Goal: Task Accomplishment & Management: Manage account settings

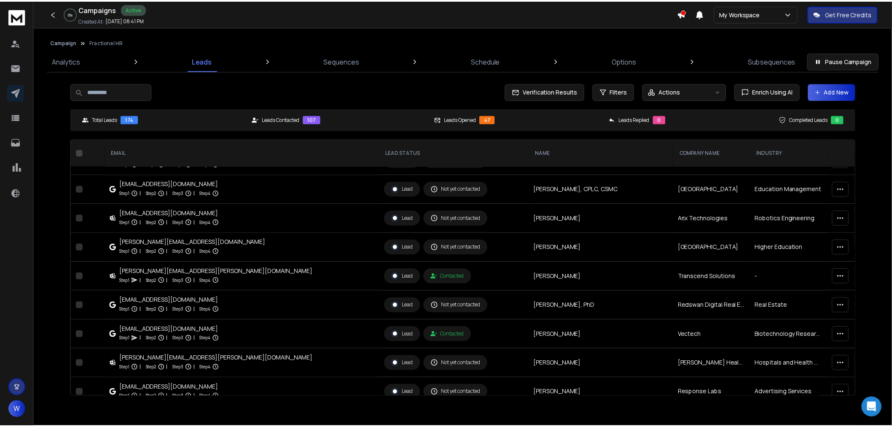
scroll to position [817, 0]
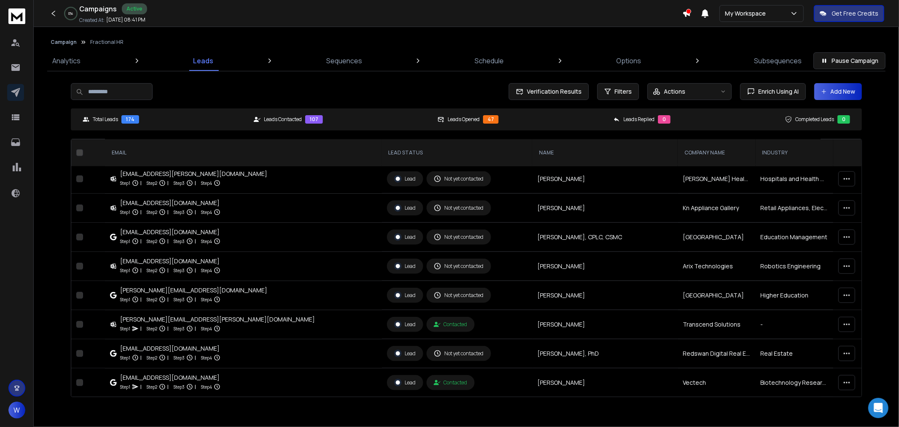
click at [203, 59] on p "Leads" at bounding box center [203, 61] width 20 height 10
click at [58, 64] on p "Analytics" at bounding box center [66, 61] width 28 height 10
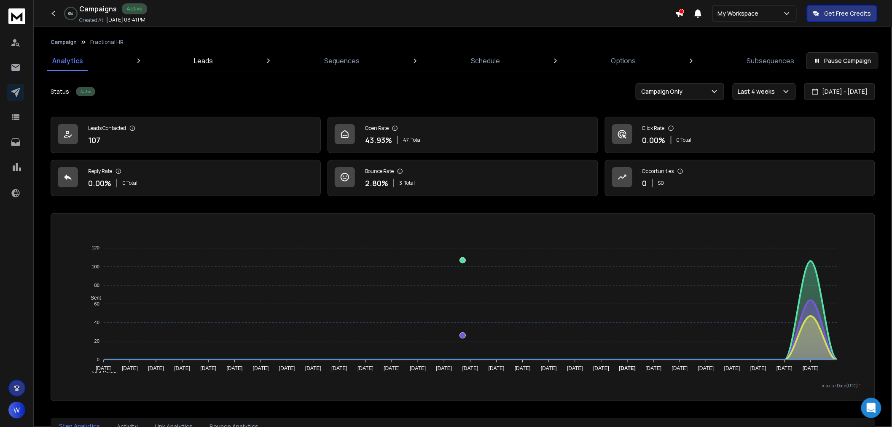
click at [213, 62] on p "Leads" at bounding box center [203, 61] width 19 height 10
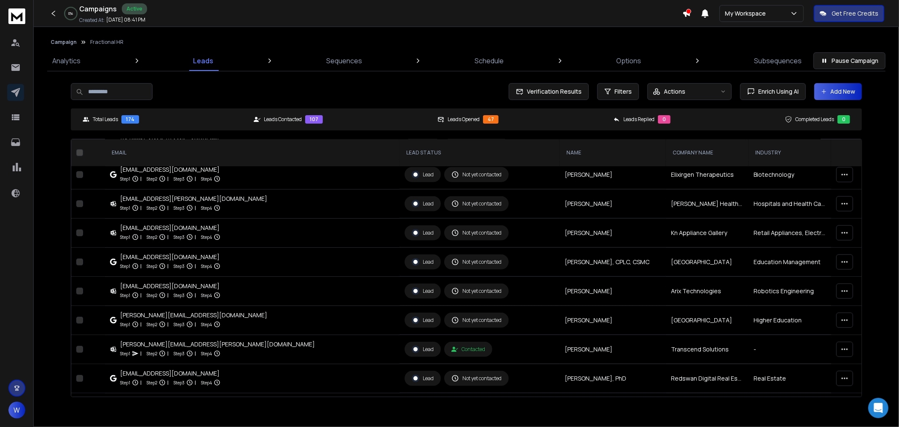
scroll to position [796, 0]
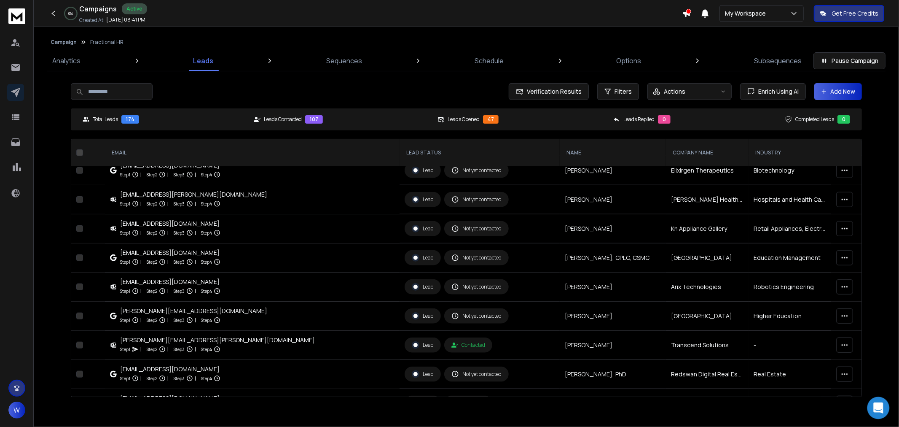
click at [886, 412] on div "Open Intercom Messenger" at bounding box center [879, 408] width 22 height 22
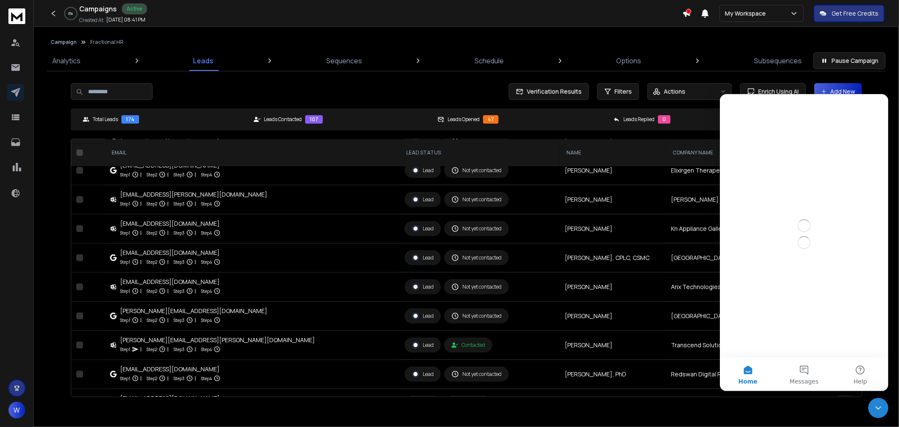
scroll to position [0, 0]
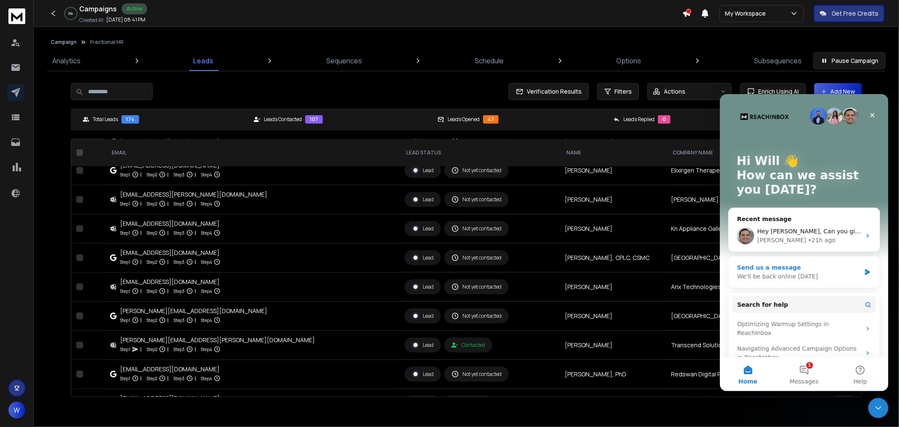
click at [783, 279] on div "We'll be back online tomorrow" at bounding box center [799, 276] width 124 height 9
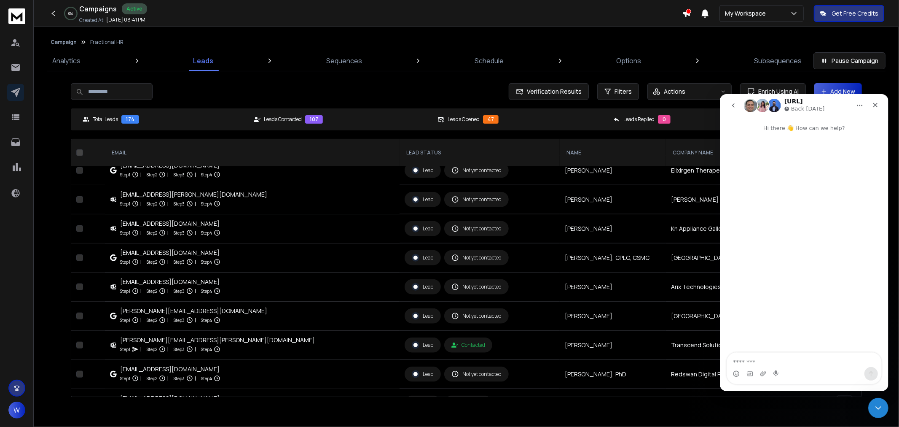
click at [754, 358] on textarea "Message…" at bounding box center [804, 359] width 154 height 14
type textarea "**********"
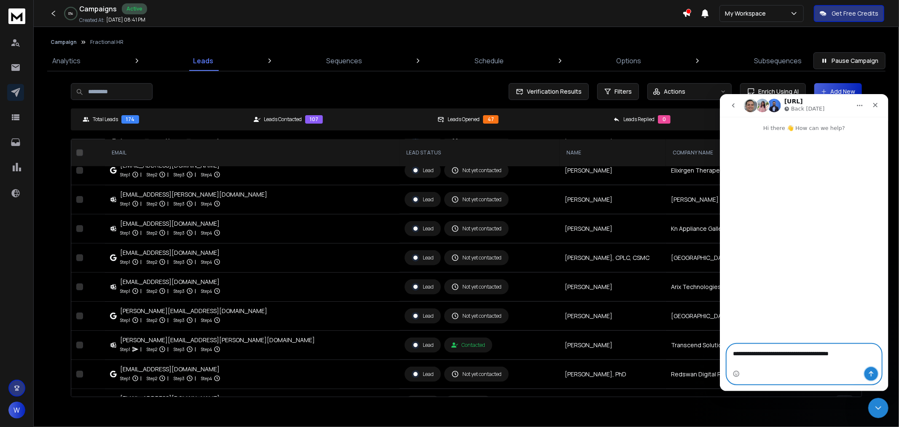
click at [875, 374] on button "Send a message…" at bounding box center [870, 372] width 13 height 13
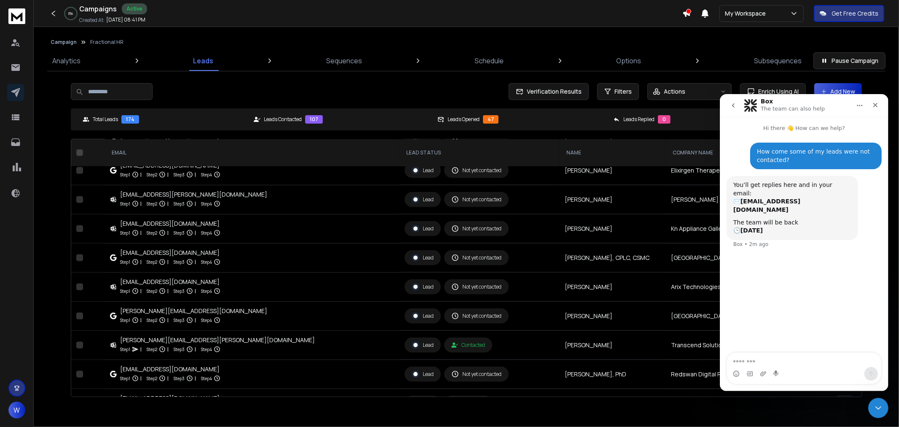
click at [756, 364] on div "Intercom messenger" at bounding box center [804, 367] width 154 height 31
click at [750, 365] on textarea "Message…" at bounding box center [804, 359] width 154 height 14
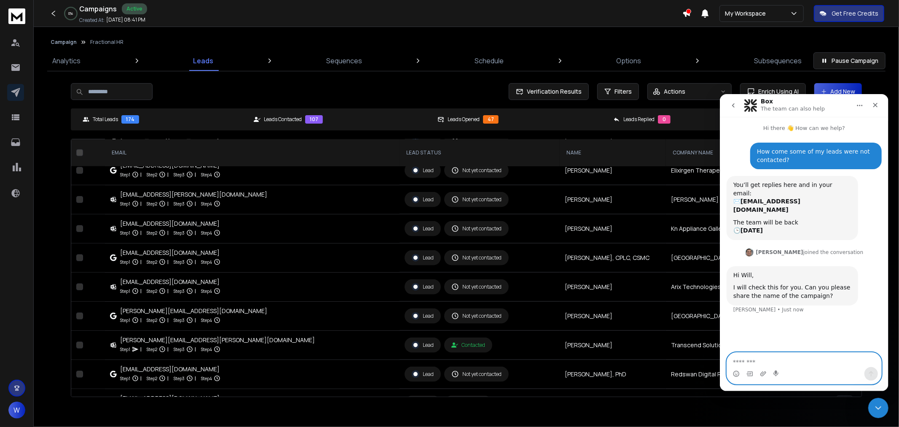
click at [754, 358] on textarea "Message…" at bounding box center [804, 359] width 154 height 14
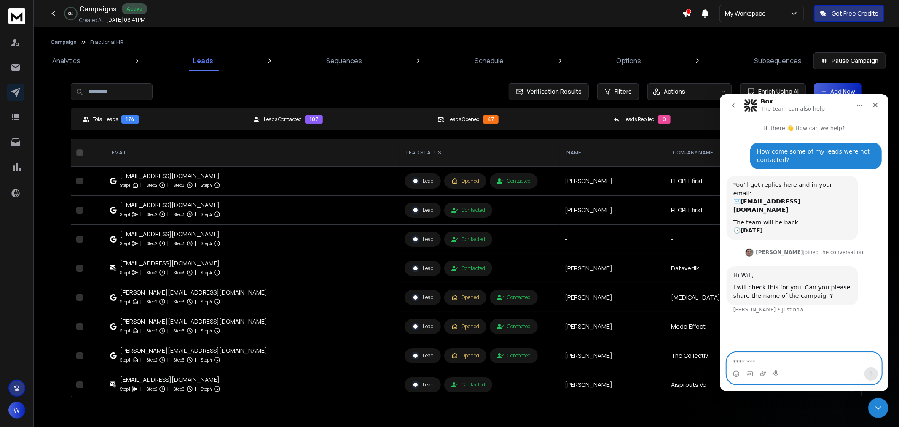
click at [757, 356] on textarea "Message…" at bounding box center [804, 359] width 154 height 14
type textarea "**********"
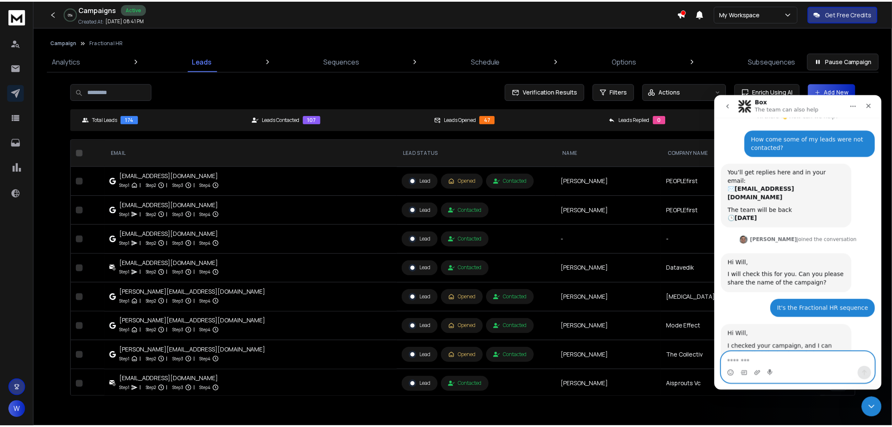
scroll to position [95, 0]
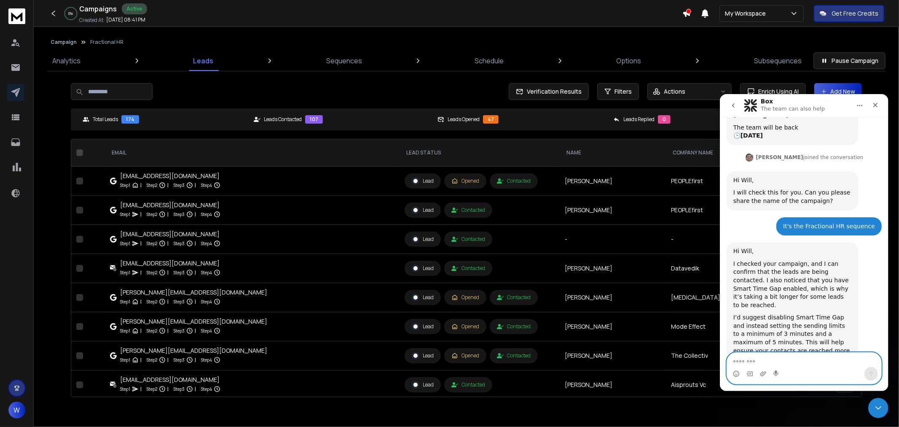
click at [792, 361] on textarea "Message…" at bounding box center [804, 359] width 154 height 14
click at [68, 61] on p "Analytics" at bounding box center [66, 61] width 28 height 10
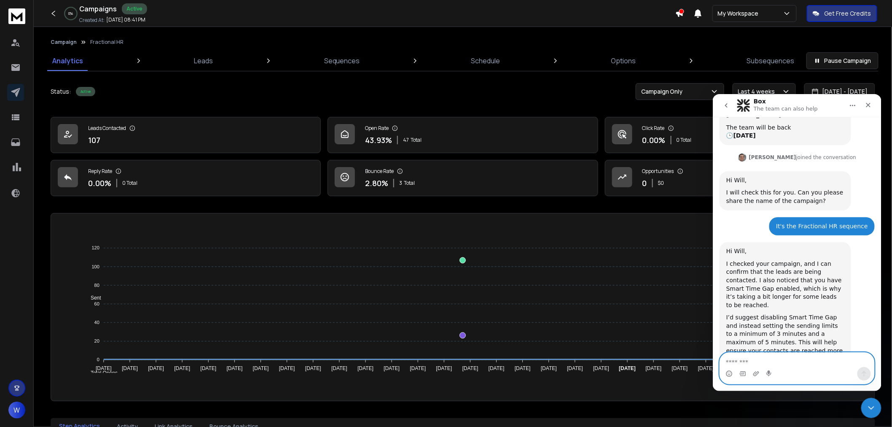
click at [763, 358] on textarea "Message…" at bounding box center [797, 359] width 154 height 14
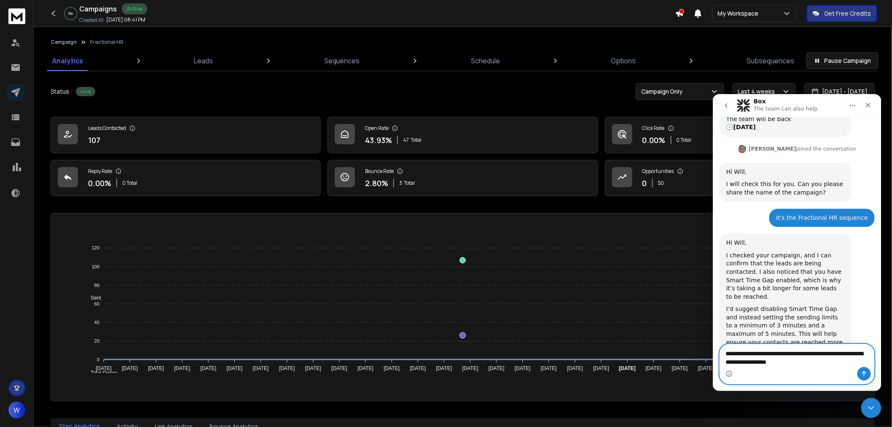
type textarea "**********"
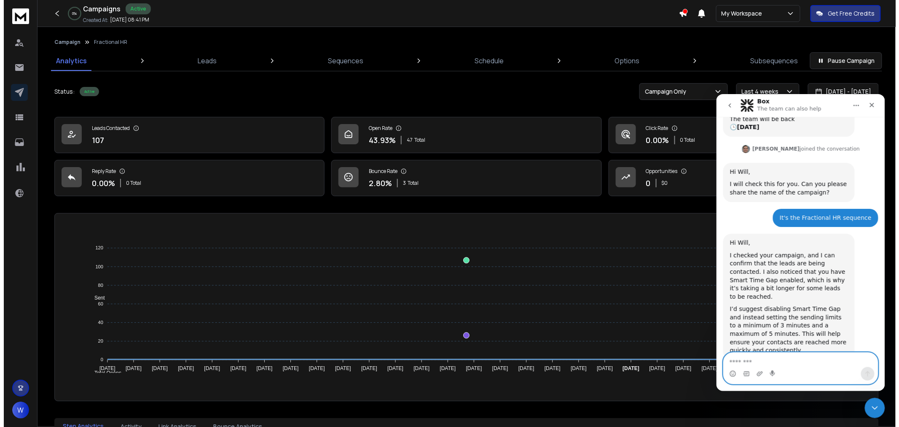
scroll to position [128, 0]
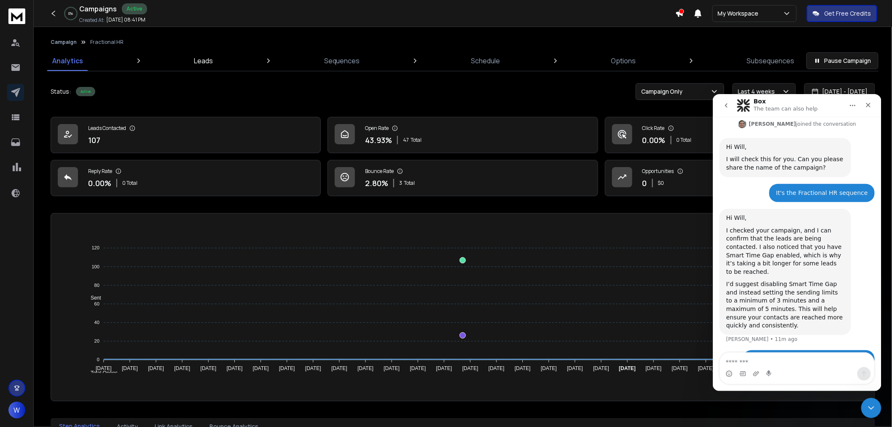
click at [215, 57] on link "Leads" at bounding box center [203, 61] width 29 height 20
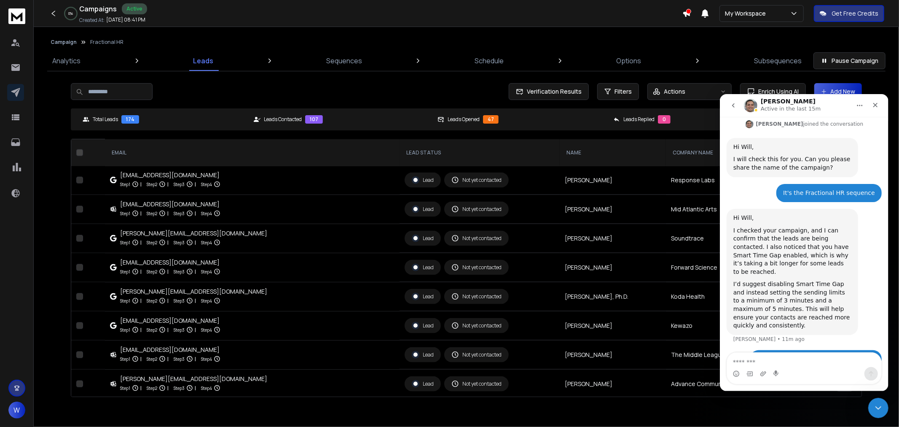
scroll to position [1233, 0]
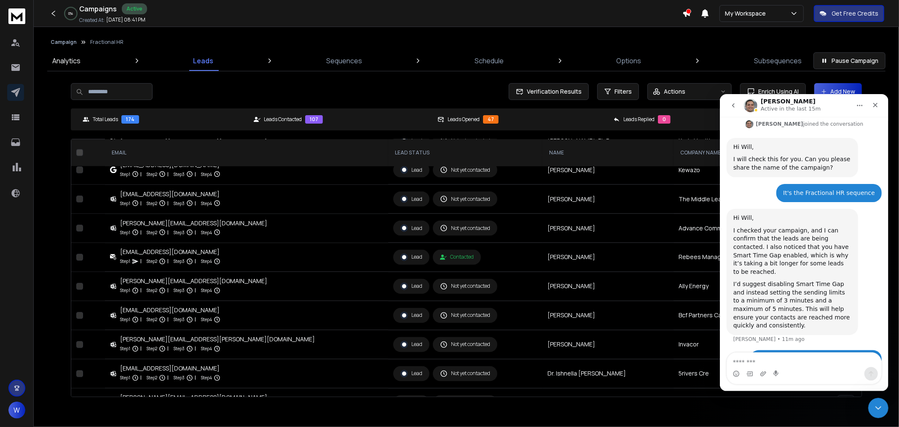
click at [70, 60] on p "Analytics" at bounding box center [66, 61] width 28 height 10
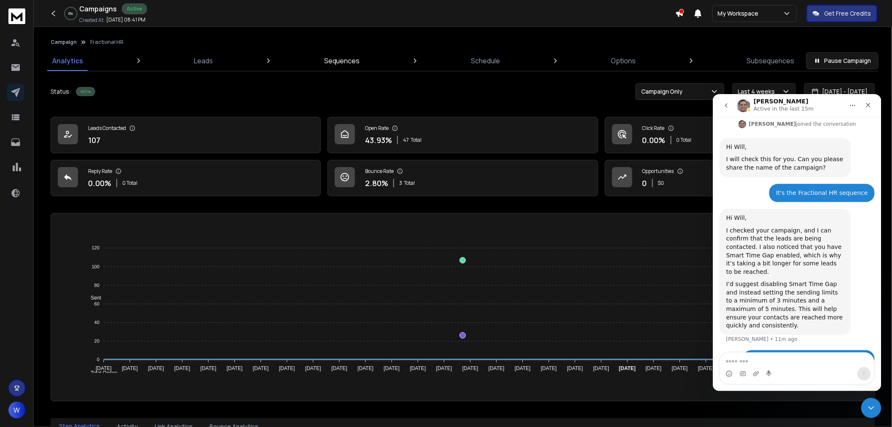
click at [329, 62] on p "Sequences" at bounding box center [342, 61] width 36 height 10
click at [337, 60] on p "Sequences" at bounding box center [342, 61] width 36 height 10
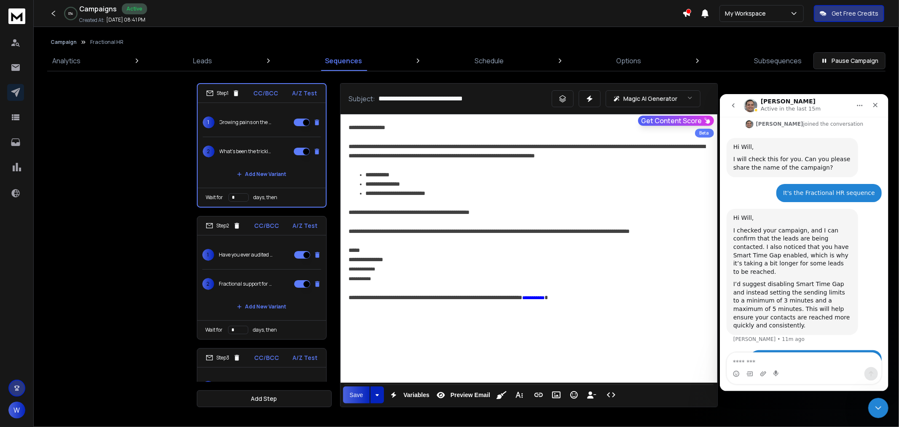
click at [108, 40] on p "Fractional HR" at bounding box center [106, 42] width 33 height 7
click at [13, 89] on icon at bounding box center [16, 92] width 10 height 10
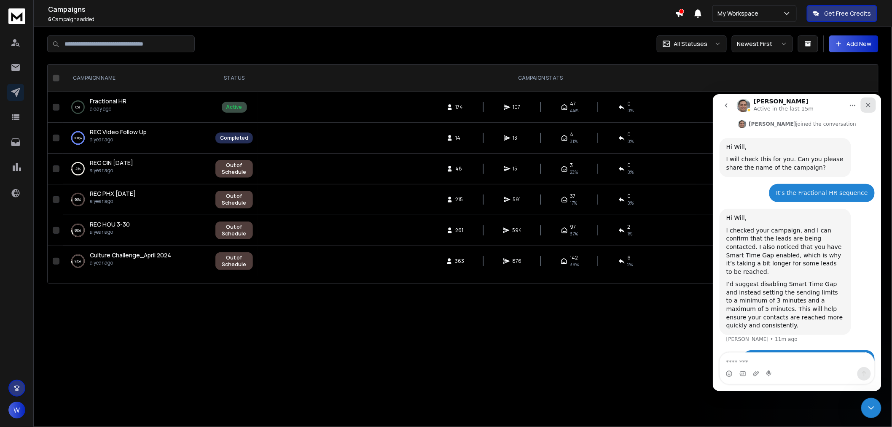
click at [869, 103] on icon "Close" at bounding box center [868, 104] width 5 height 5
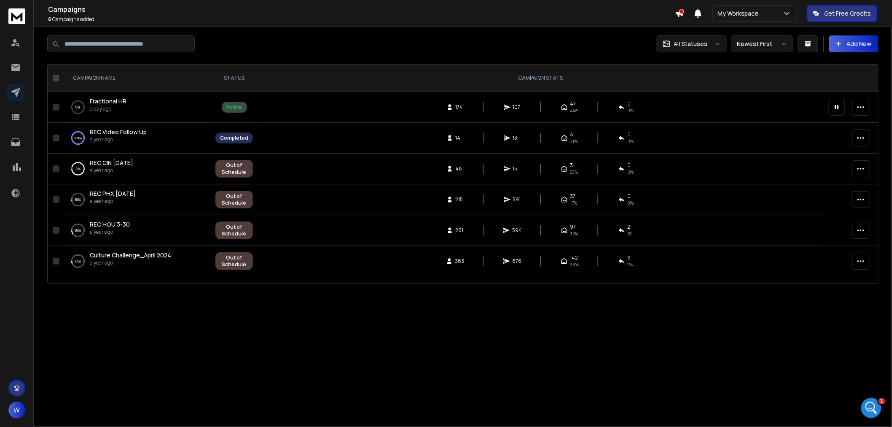
scroll to position [128, 0]
click at [867, 108] on button "button" at bounding box center [861, 107] width 18 height 17
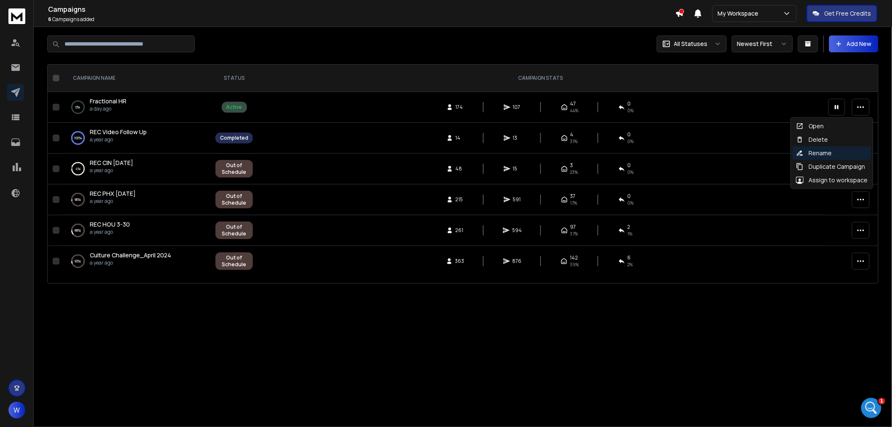
drag, startPoint x: 372, startPoint y: 408, endPoint x: 149, endPoint y: 276, distance: 259.5
click at [372, 406] on div "Campaigns 6 Campaigns Added All Statuses Newest First Add New CAMPAIGN NAME STA…" at bounding box center [463, 248] width 832 height 427
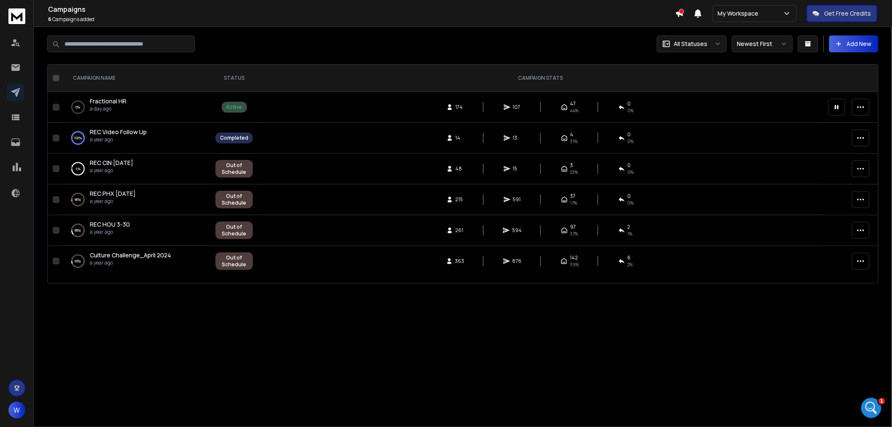
click at [107, 102] on span "Fractional HR" at bounding box center [108, 101] width 37 height 8
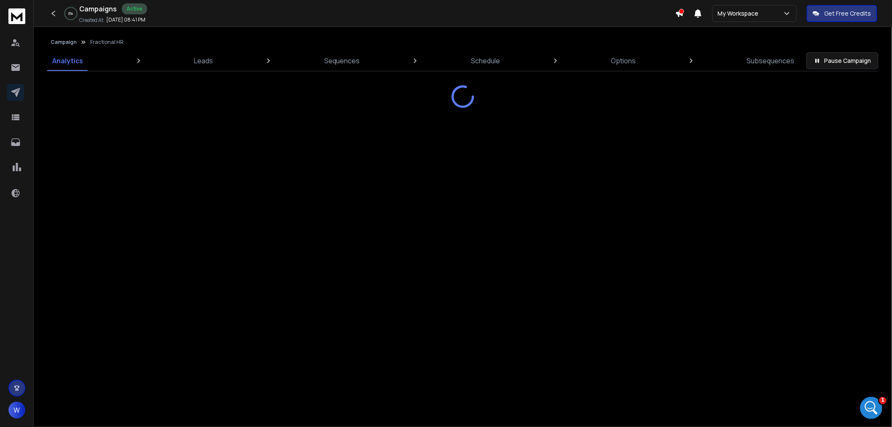
click at [874, 409] on div "Open Intercom Messenger" at bounding box center [870, 407] width 28 height 28
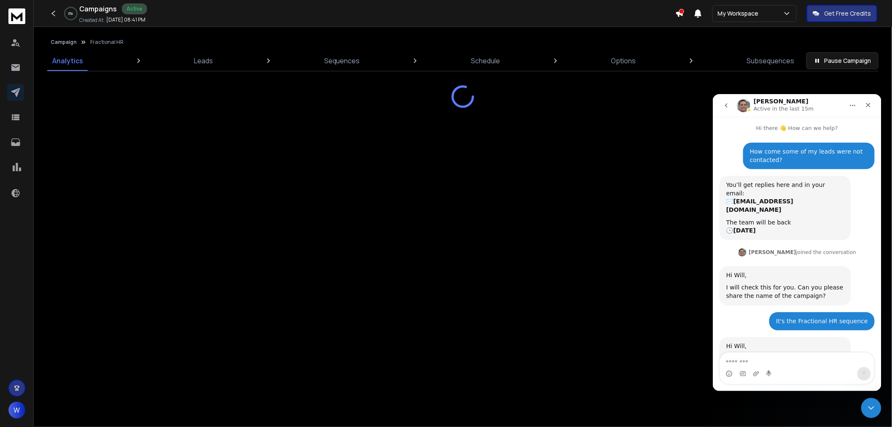
scroll to position [128, 0]
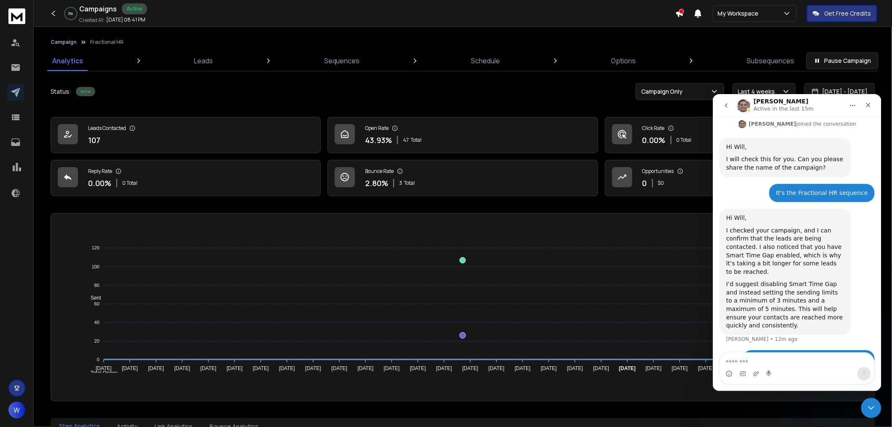
click at [764, 363] on textarea "Message…" at bounding box center [797, 359] width 154 height 14
type textarea "**********"
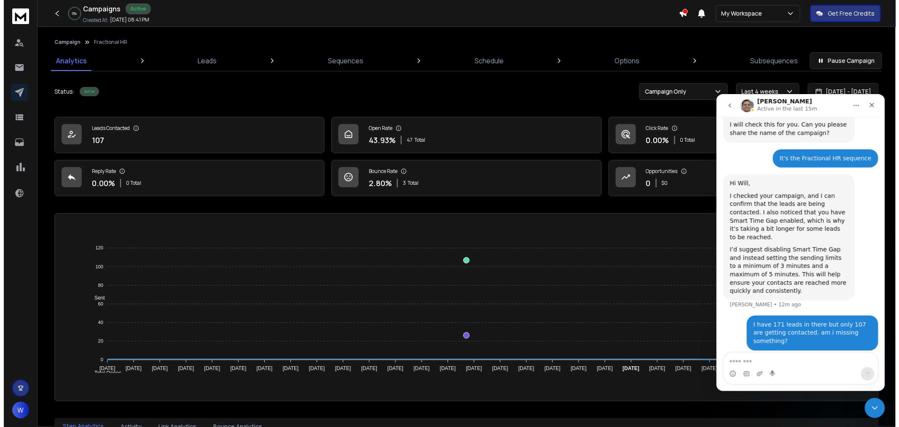
scroll to position [176, 0]
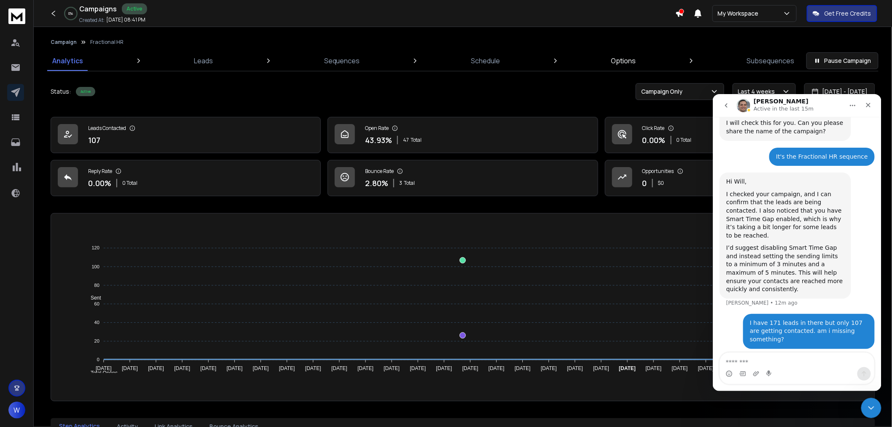
click at [616, 59] on p "Options" at bounding box center [623, 61] width 25 height 10
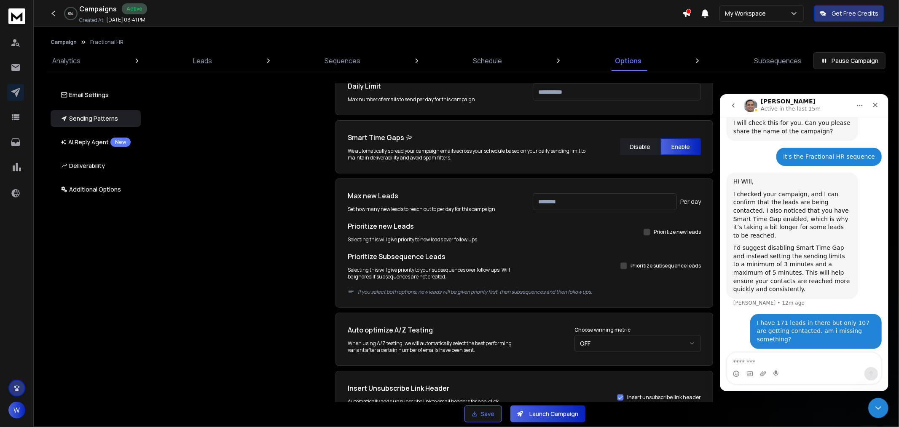
scroll to position [234, 0]
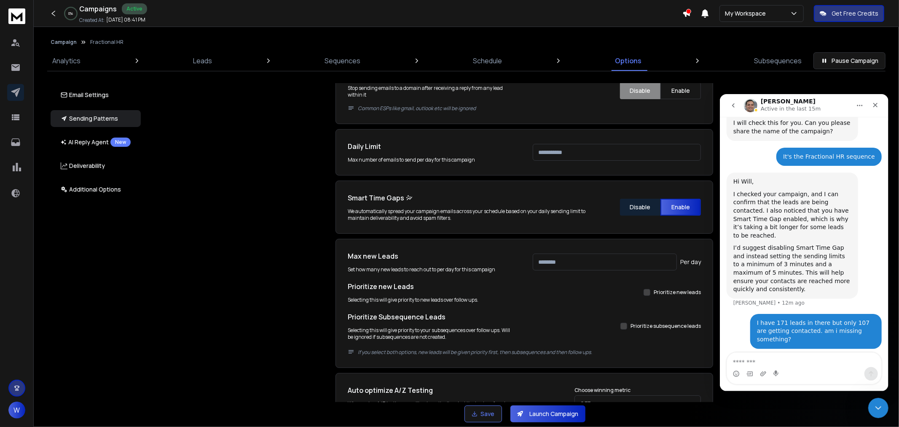
click at [640, 207] on button "Disable" at bounding box center [640, 207] width 40 height 17
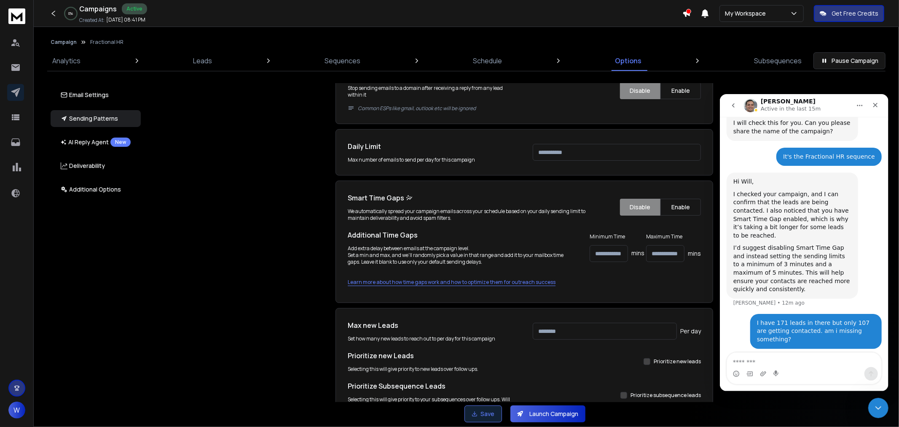
click at [491, 414] on button "Save" at bounding box center [484, 413] width 38 height 17
click at [789, 368] on div "Intercom messenger" at bounding box center [804, 372] width 154 height 13
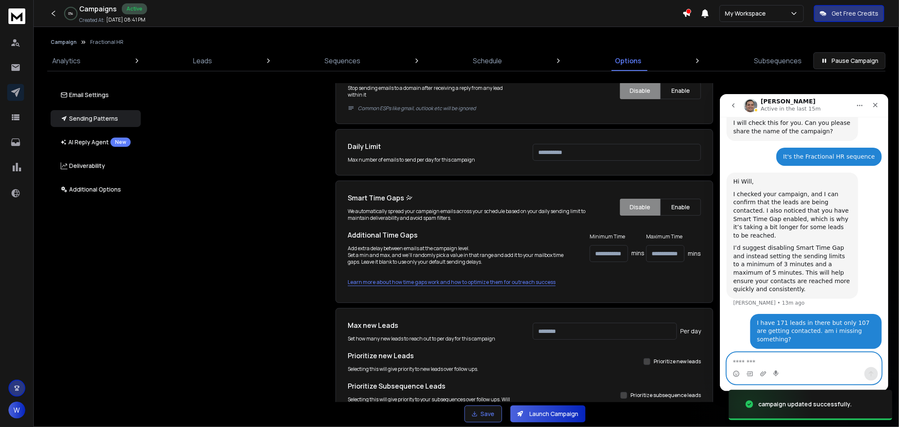
click at [790, 363] on textarea "Message…" at bounding box center [804, 359] width 154 height 14
type textarea "**********"
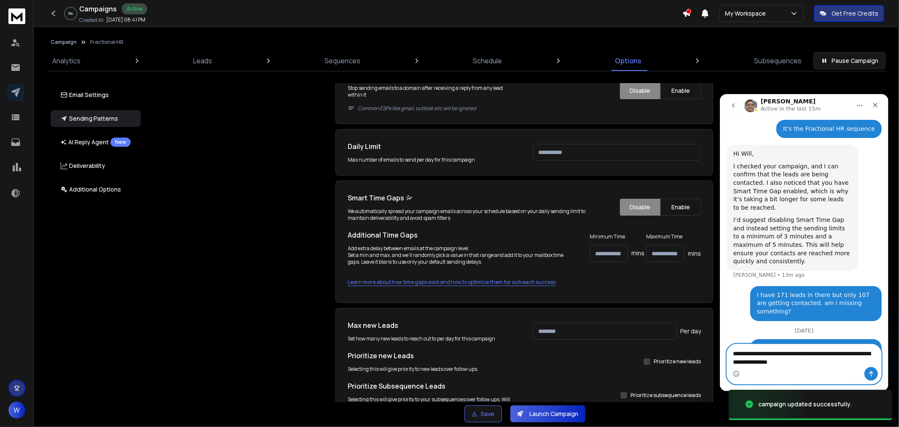
scroll to position [368, 0]
type textarea "**********"
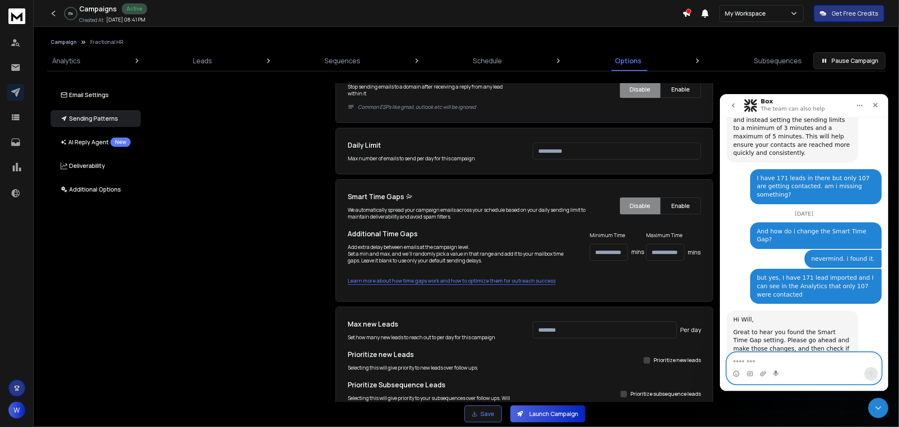
scroll to position [314, 0]
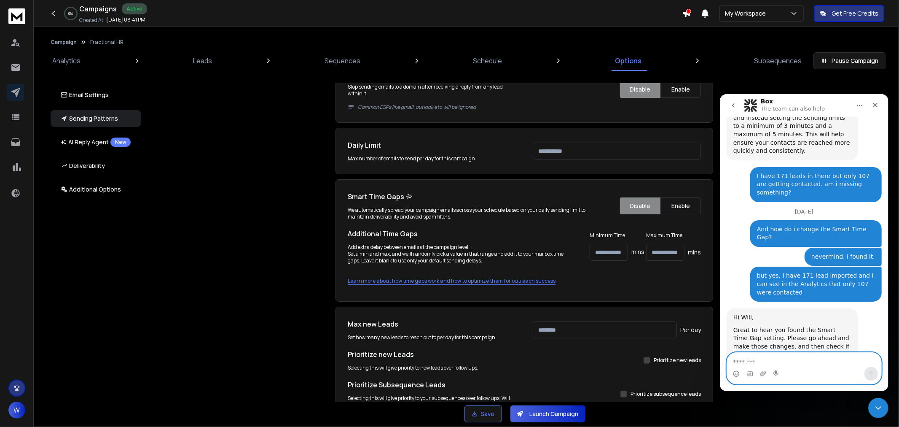
click at [761, 361] on textarea "Message…" at bounding box center [804, 359] width 154 height 14
drag, startPoint x: 876, startPoint y: 106, endPoint x: 790, endPoint y: 476, distance: 379.8
click at [876, 106] on icon "Close" at bounding box center [875, 104] width 7 height 7
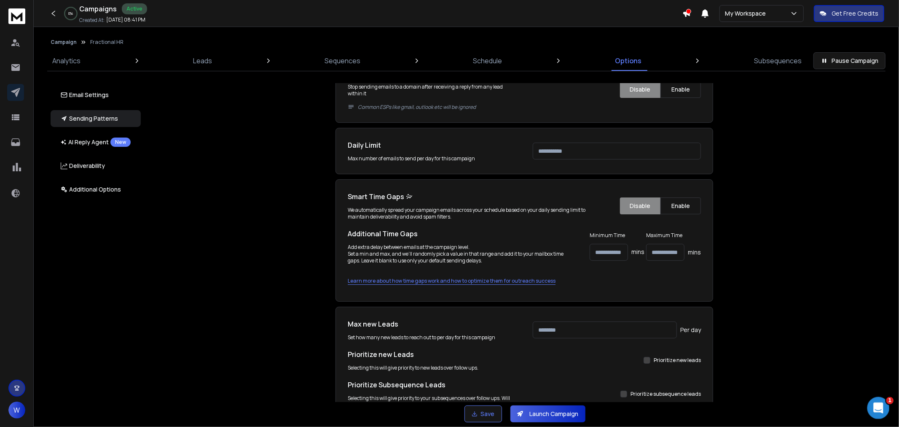
drag, startPoint x: 874, startPoint y: 415, endPoint x: 1742, endPoint y: 814, distance: 955.6
click at [873, 417] on html at bounding box center [877, 406] width 20 height 20
drag, startPoint x: 877, startPoint y: 405, endPoint x: 867, endPoint y: 404, distance: 9.8
click at [877, 404] on icon "Open Intercom Messenger" at bounding box center [878, 407] width 14 height 14
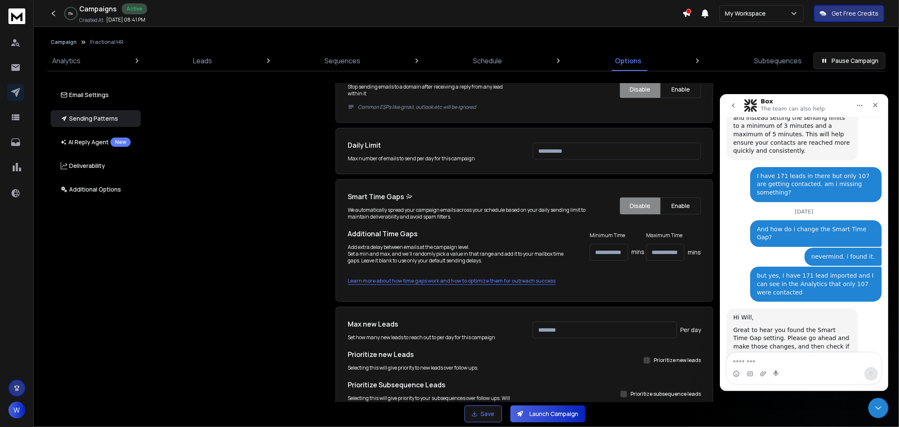
click at [770, 360] on textarea "Message…" at bounding box center [804, 359] width 154 height 14
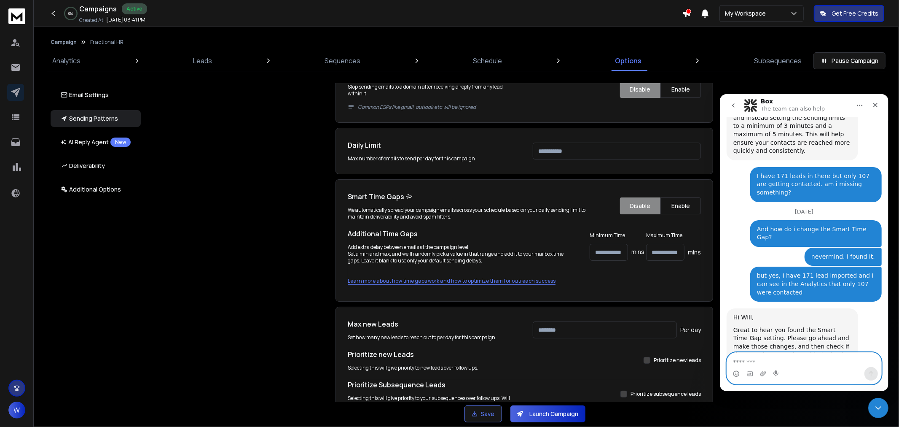
click at [789, 364] on textarea "Message…" at bounding box center [804, 359] width 154 height 14
type textarea "**********"
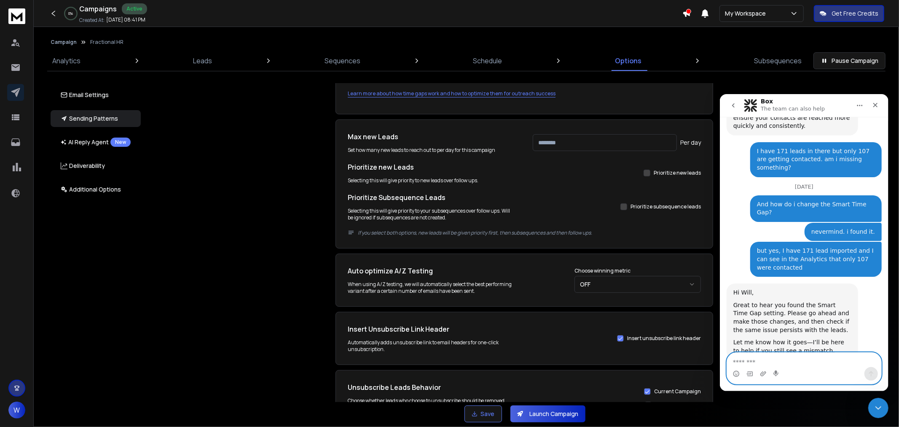
scroll to position [368, 0]
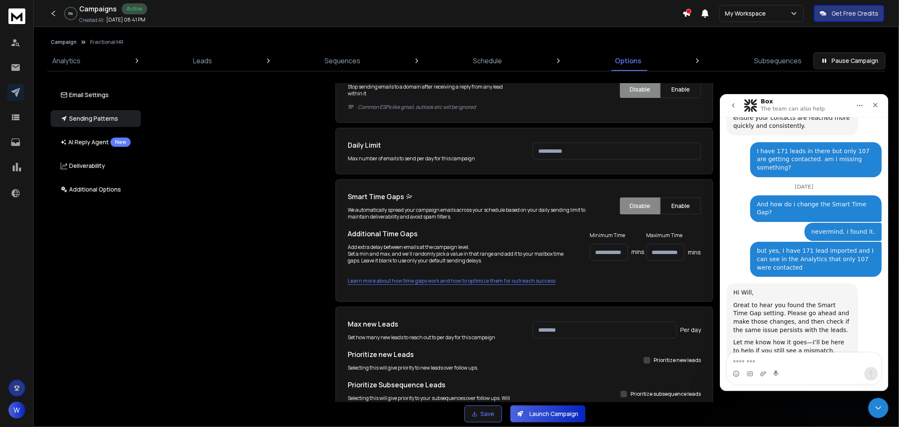
click at [221, 323] on div "Email Accounts Accounts to Use Select one or more accounts to send emails from …" at bounding box center [529, 242] width 751 height 319
click at [62, 60] on p "Analytics" at bounding box center [66, 61] width 28 height 10
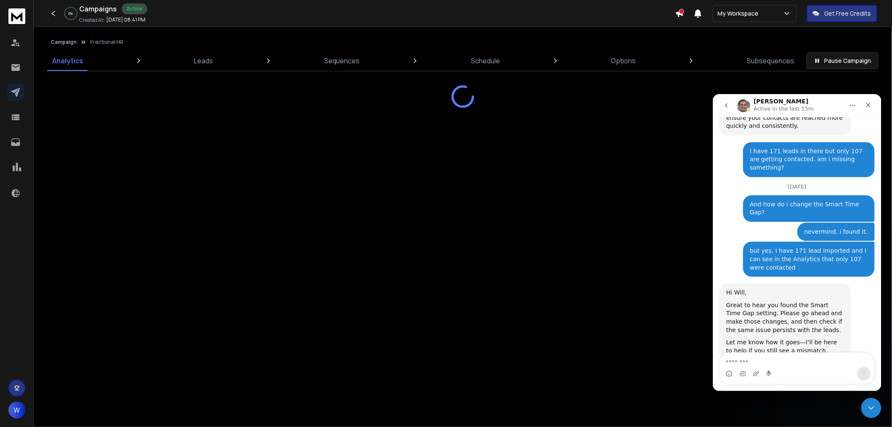
click at [69, 60] on p "Analytics" at bounding box center [67, 61] width 31 height 10
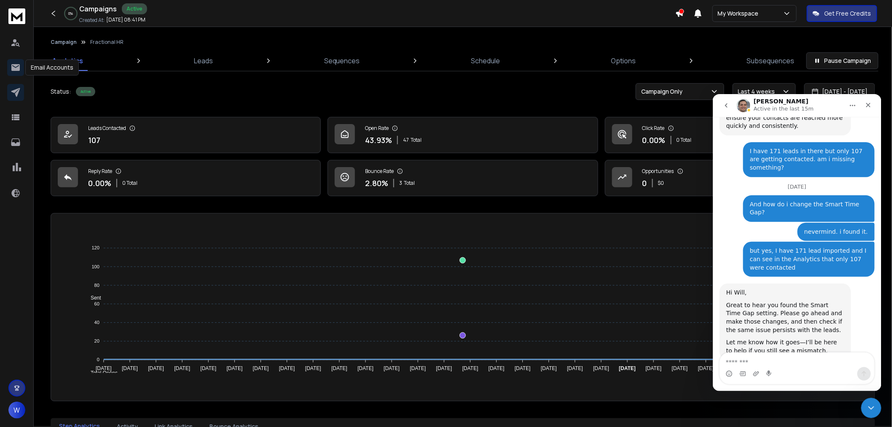
click at [16, 65] on icon at bounding box center [15, 67] width 8 height 7
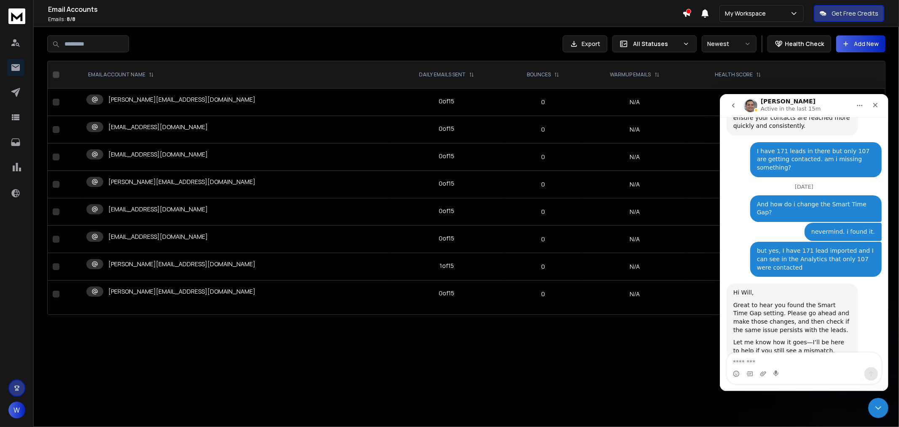
click at [317, 43] on div at bounding box center [302, 43] width 511 height 17
click at [876, 102] on icon "Close" at bounding box center [875, 104] width 7 height 7
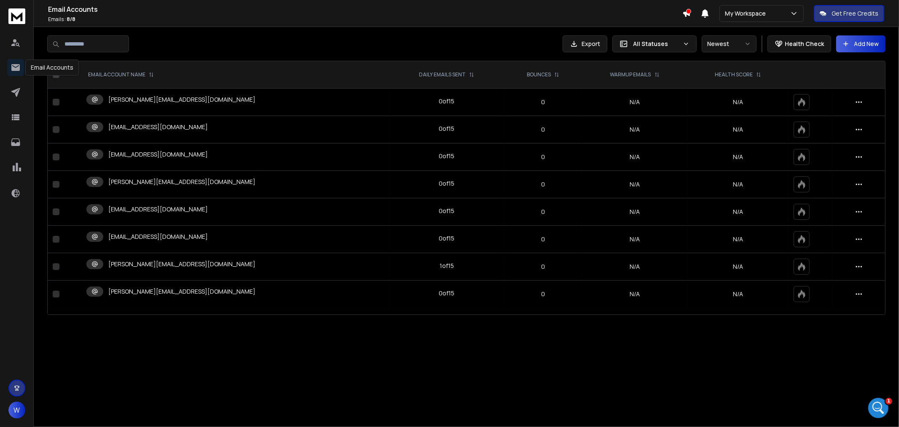
drag, startPoint x: 14, startPoint y: 69, endPoint x: 20, endPoint y: 68, distance: 5.9
click at [14, 69] on icon at bounding box center [15, 67] width 8 height 7
drag, startPoint x: 17, startPoint y: 93, endPoint x: 100, endPoint y: 94, distance: 83.5
click at [17, 92] on icon at bounding box center [15, 92] width 9 height 9
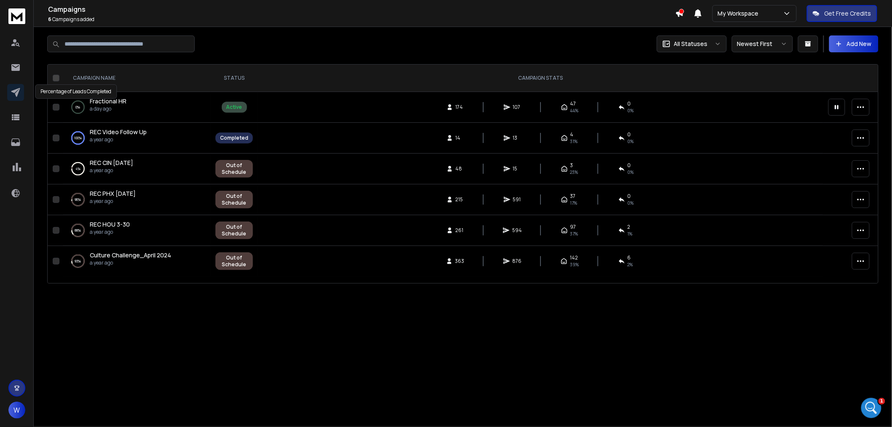
click at [114, 102] on span "Fractional HR" at bounding box center [108, 101] width 37 height 8
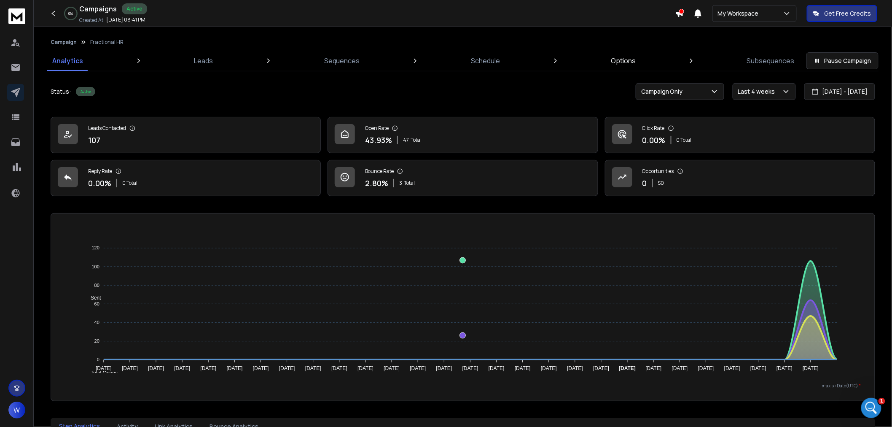
click at [626, 60] on p "Options" at bounding box center [623, 61] width 25 height 10
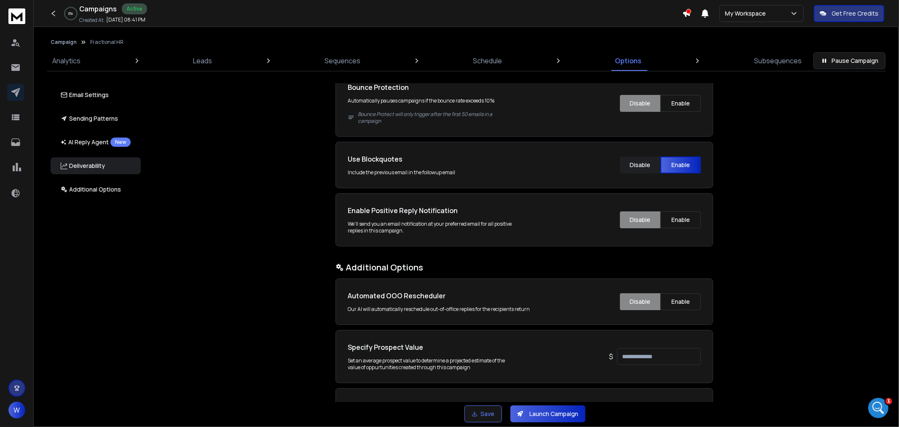
scroll to position [1586, 0]
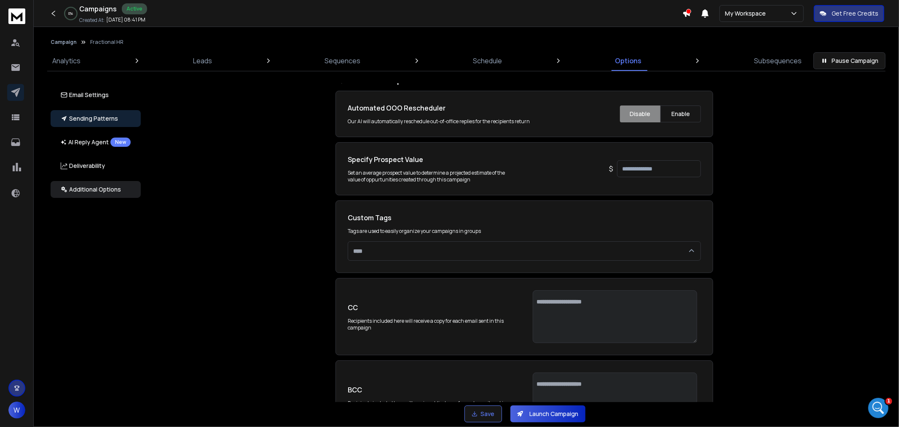
click at [97, 118] on p "Sending Patterns" at bounding box center [89, 118] width 57 height 8
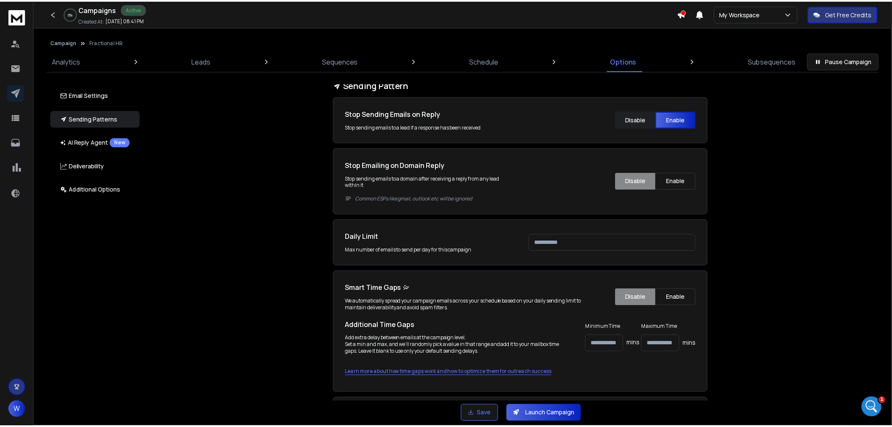
scroll to position [272, 0]
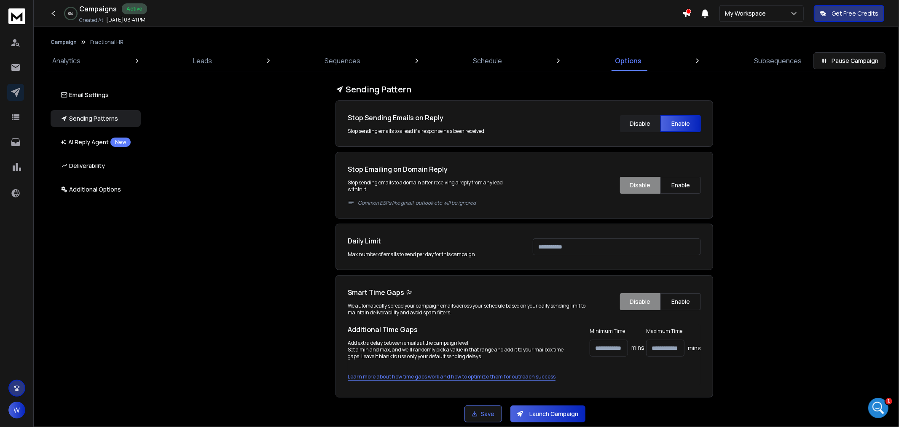
type button "email-settings"
click at [194, 60] on link "Leads" at bounding box center [202, 61] width 29 height 20
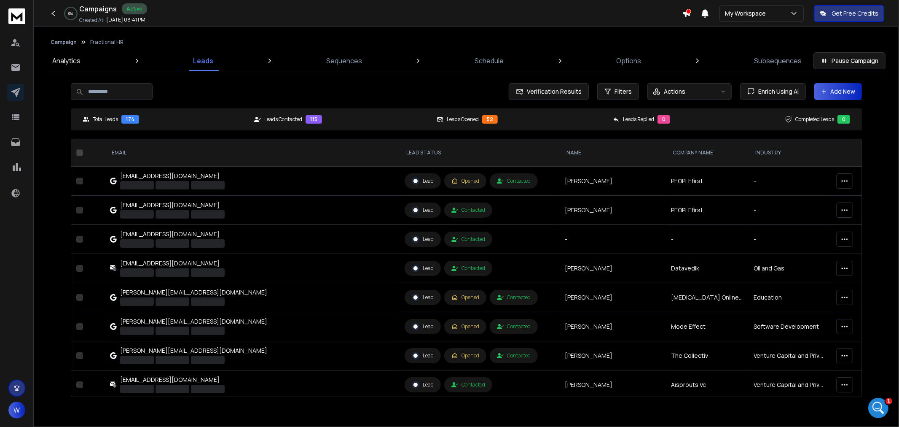
click at [85, 65] on link "Analytics" at bounding box center [66, 61] width 38 height 20
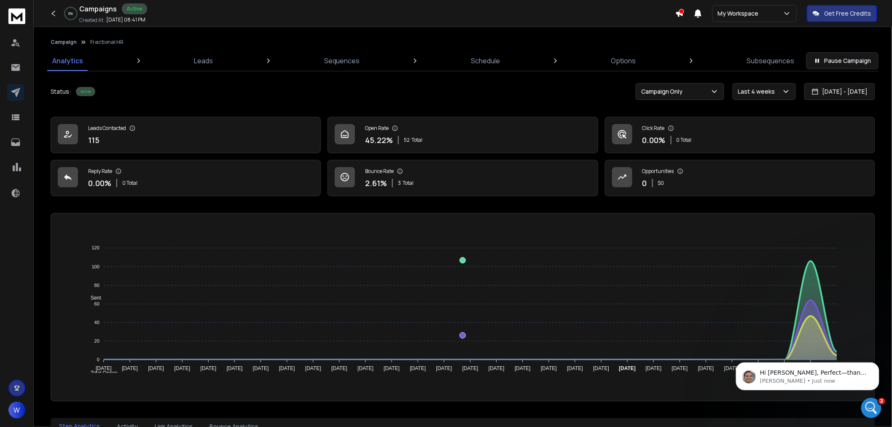
scroll to position [406, 0]
click at [823, 369] on p "Hi Will, Perfect—thanks for making the change. Please give it a little time and…" at bounding box center [814, 372] width 109 height 8
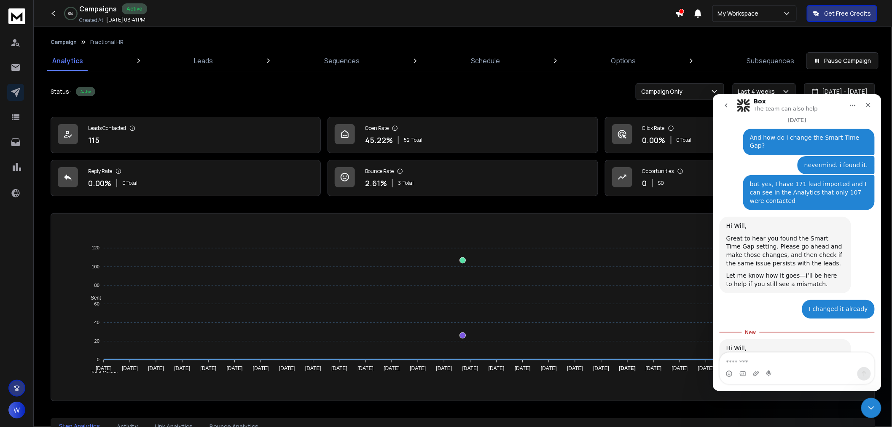
scroll to position [420, 0]
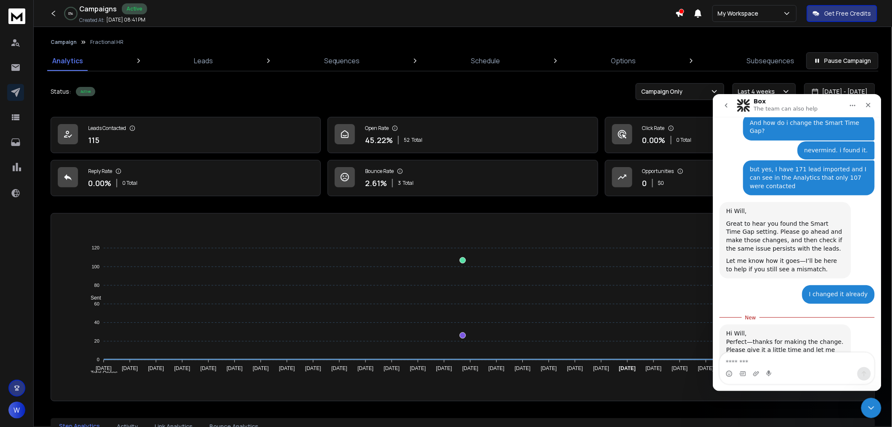
click at [813, 365] on textarea "Message…" at bounding box center [797, 359] width 154 height 14
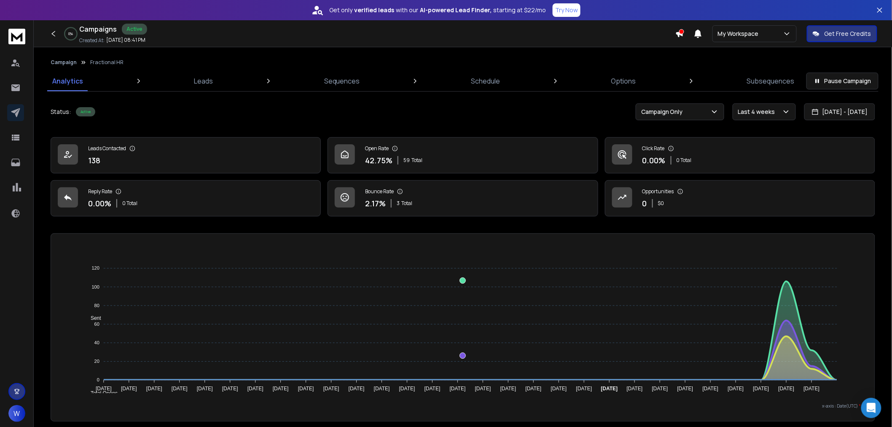
drag, startPoint x: 882, startPoint y: 12, endPoint x: 667, endPoint y: 54, distance: 218.7
click at [882, 12] on icon at bounding box center [880, 10] width 8 height 8
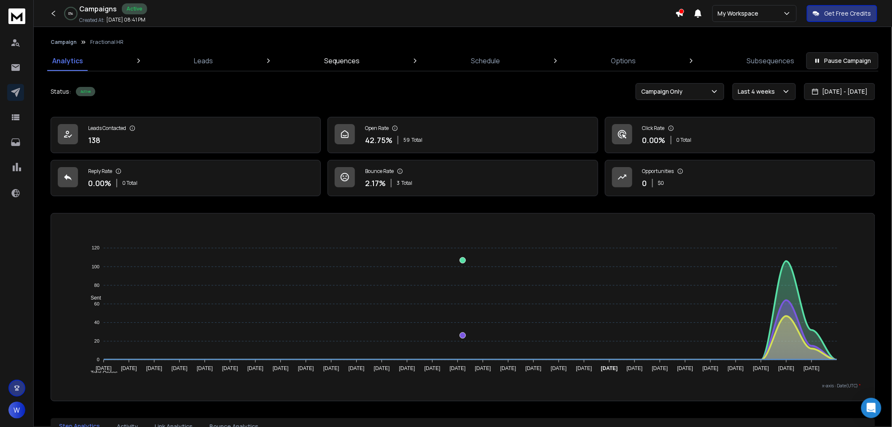
click at [331, 60] on p "Sequences" at bounding box center [342, 61] width 36 height 10
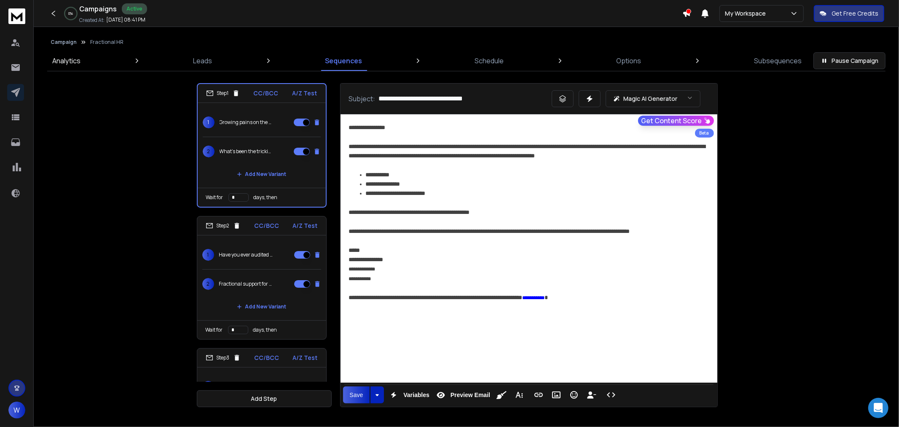
click at [66, 61] on p "Analytics" at bounding box center [66, 61] width 28 height 10
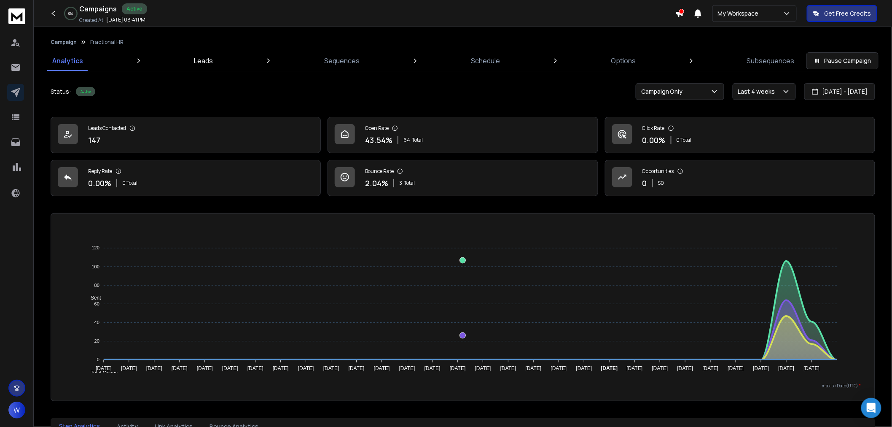
click at [211, 60] on p "Leads" at bounding box center [203, 61] width 19 height 10
